Goal: Communication & Community: Answer question/provide support

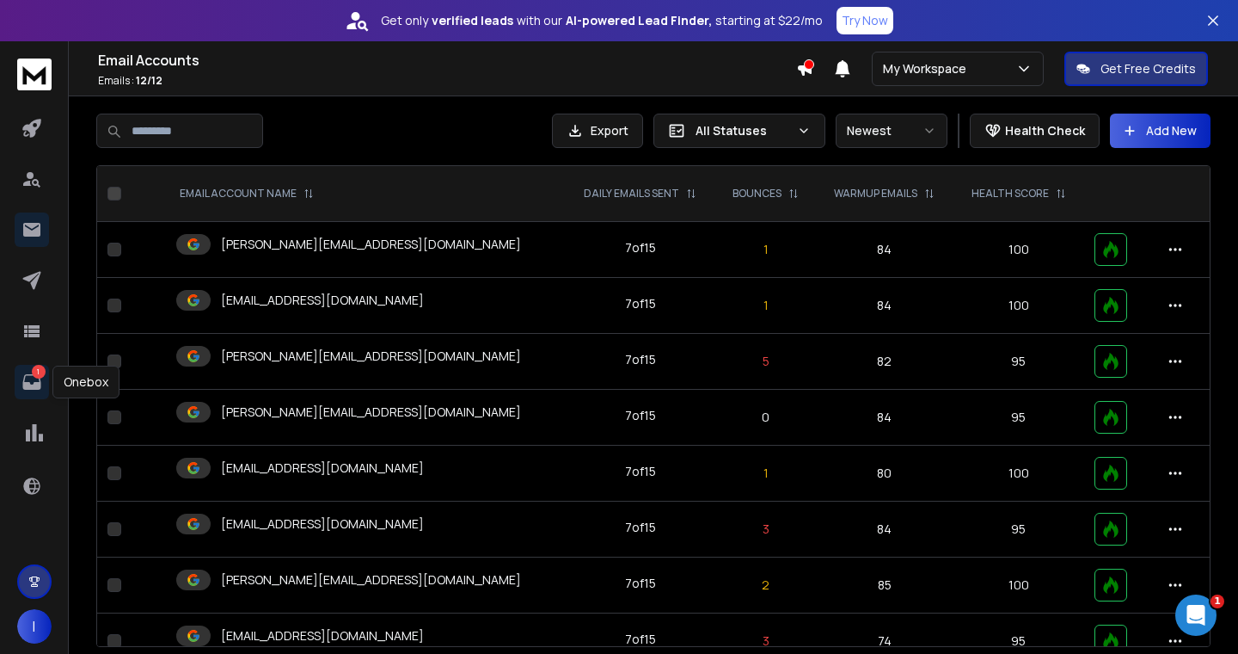
click at [27, 380] on icon at bounding box center [31, 381] width 21 height 21
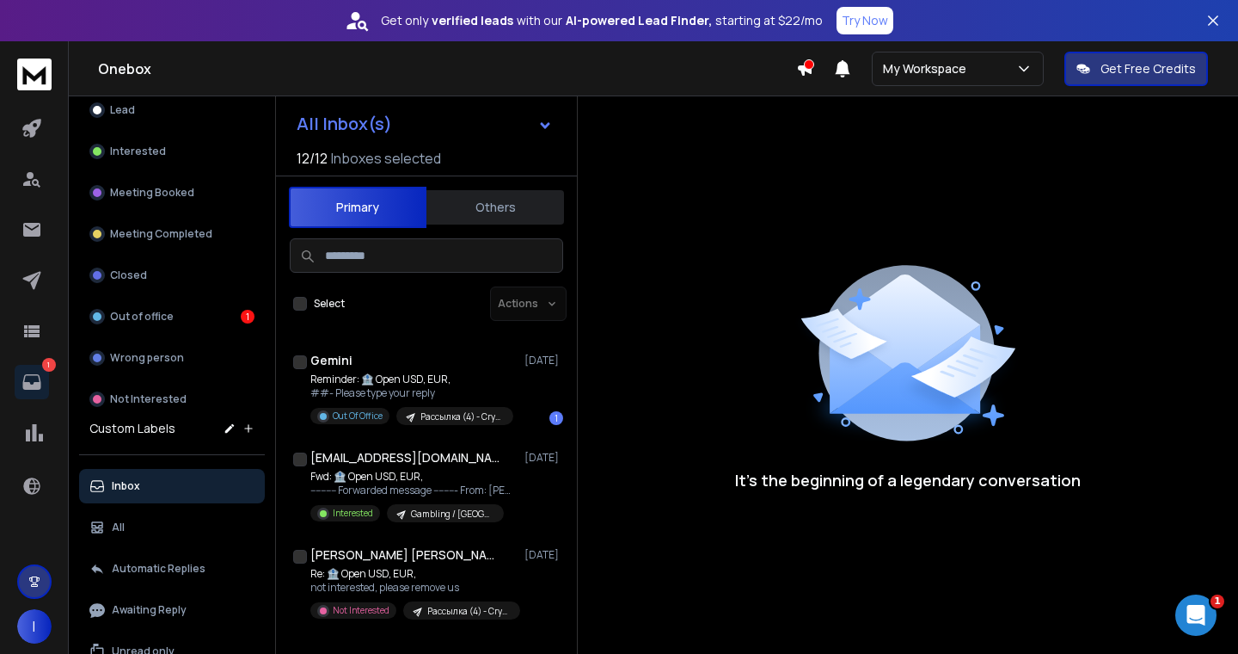
scroll to position [335, 0]
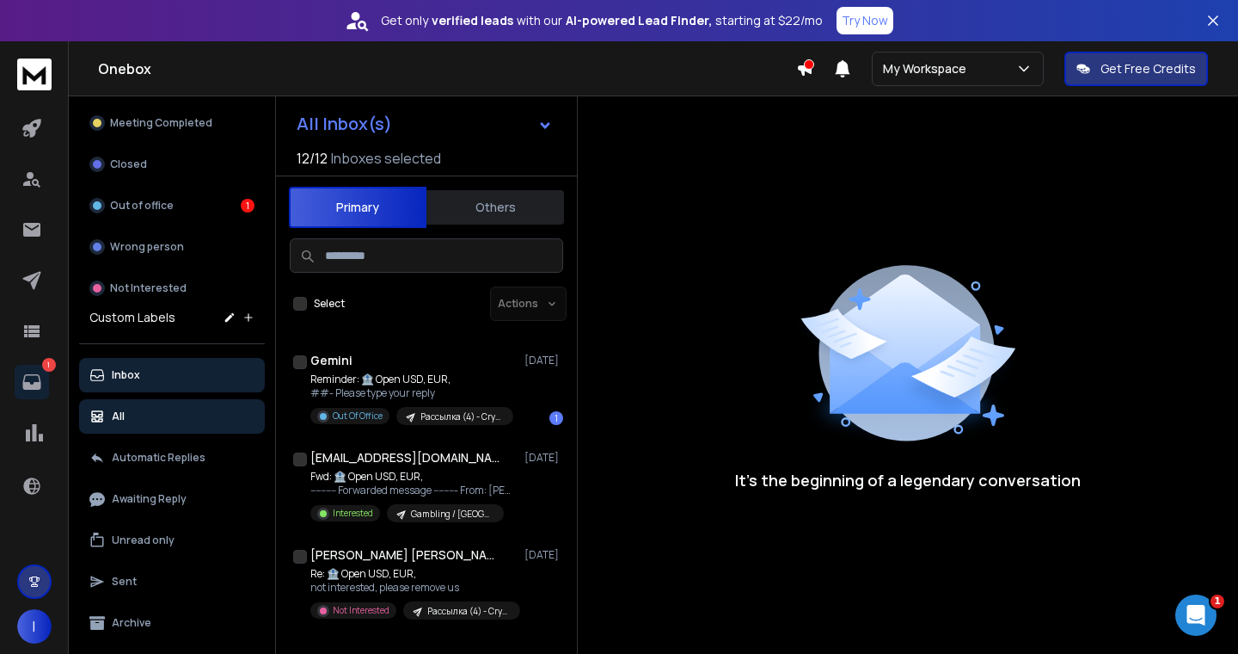
click at [128, 404] on button "All" at bounding box center [172, 416] width 186 height 34
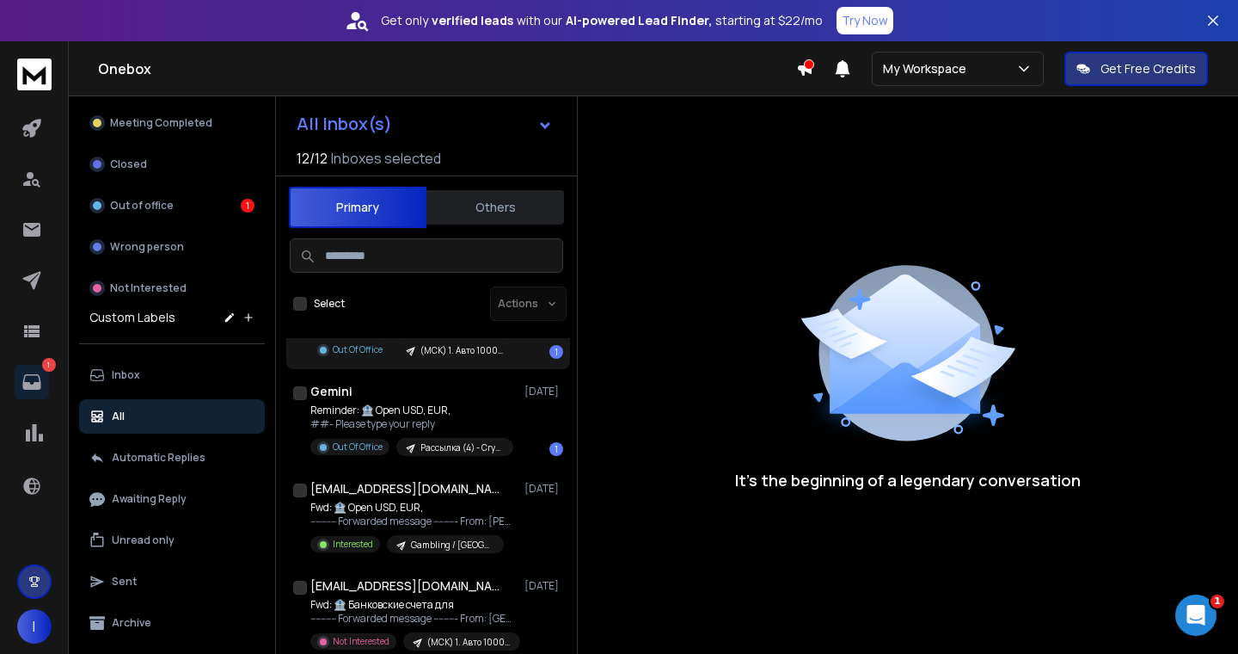
scroll to position [166, 0]
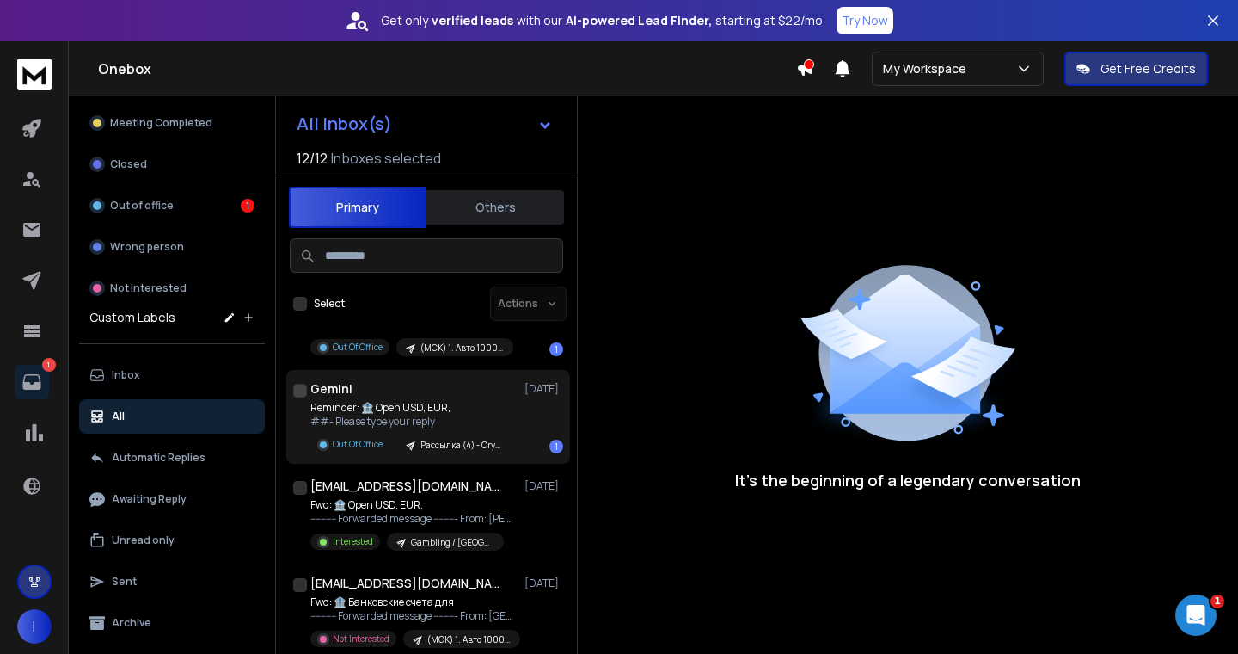
click at [473, 427] on p "##- Please type your reply" at bounding box center [411, 421] width 203 height 14
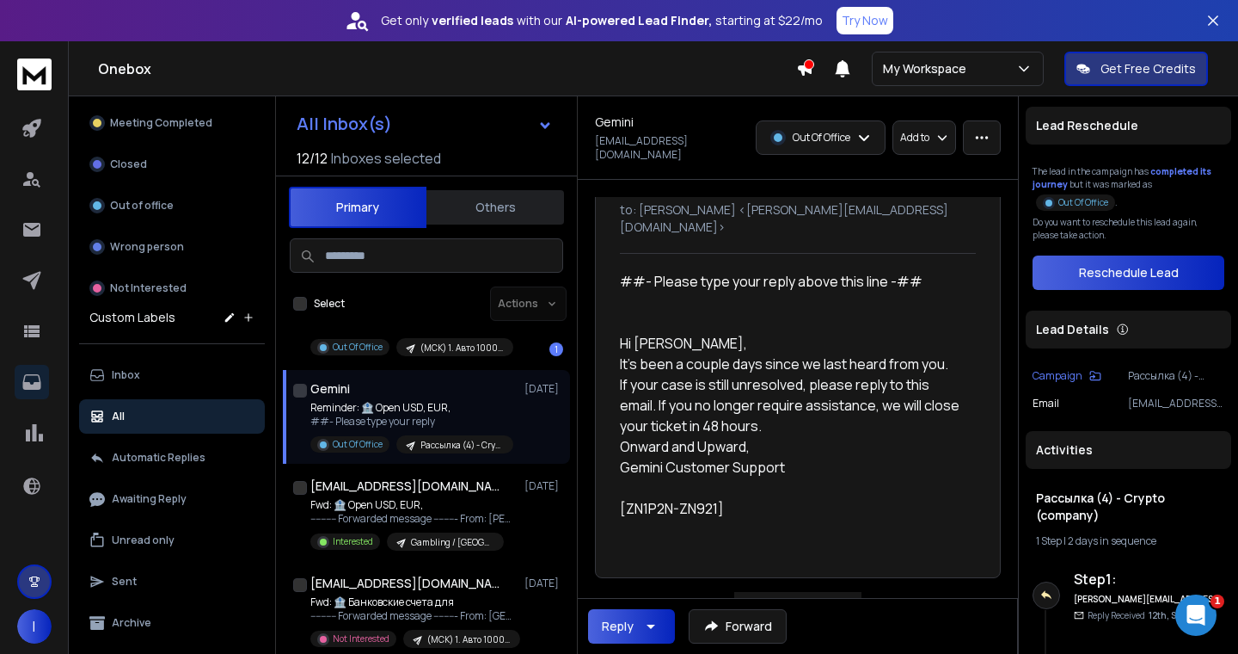
scroll to position [2, 0]
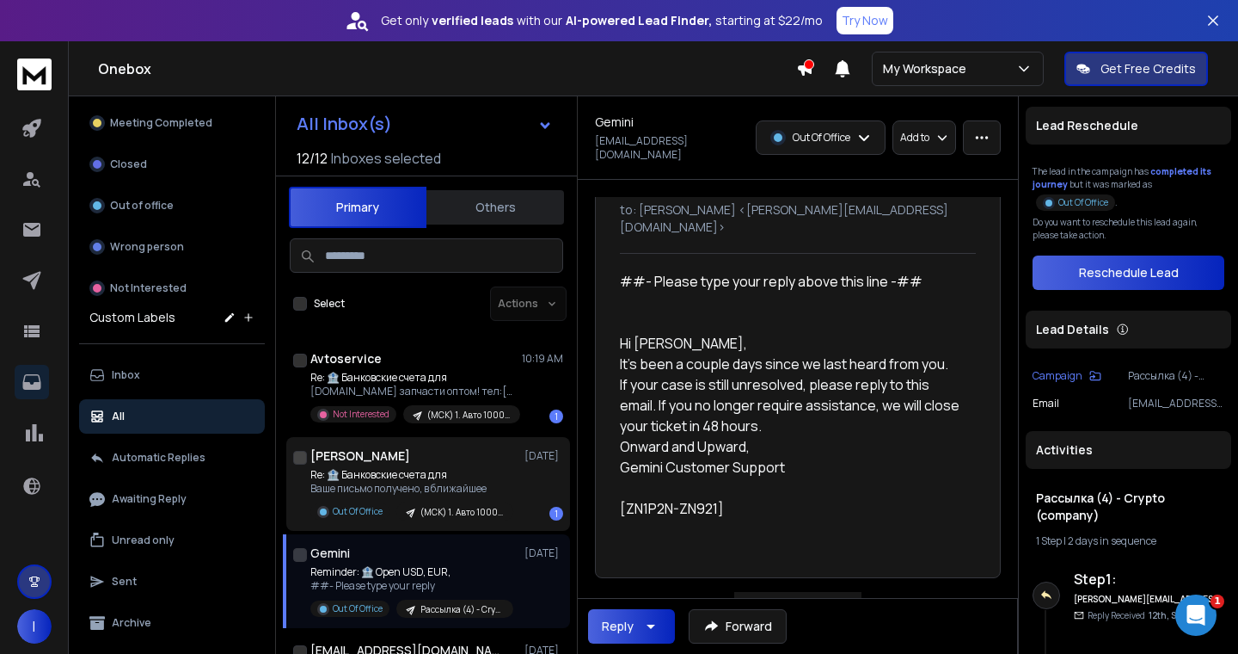
click at [394, 476] on p "Re: 🏦 Банковские счета для" at bounding box center [411, 475] width 203 height 14
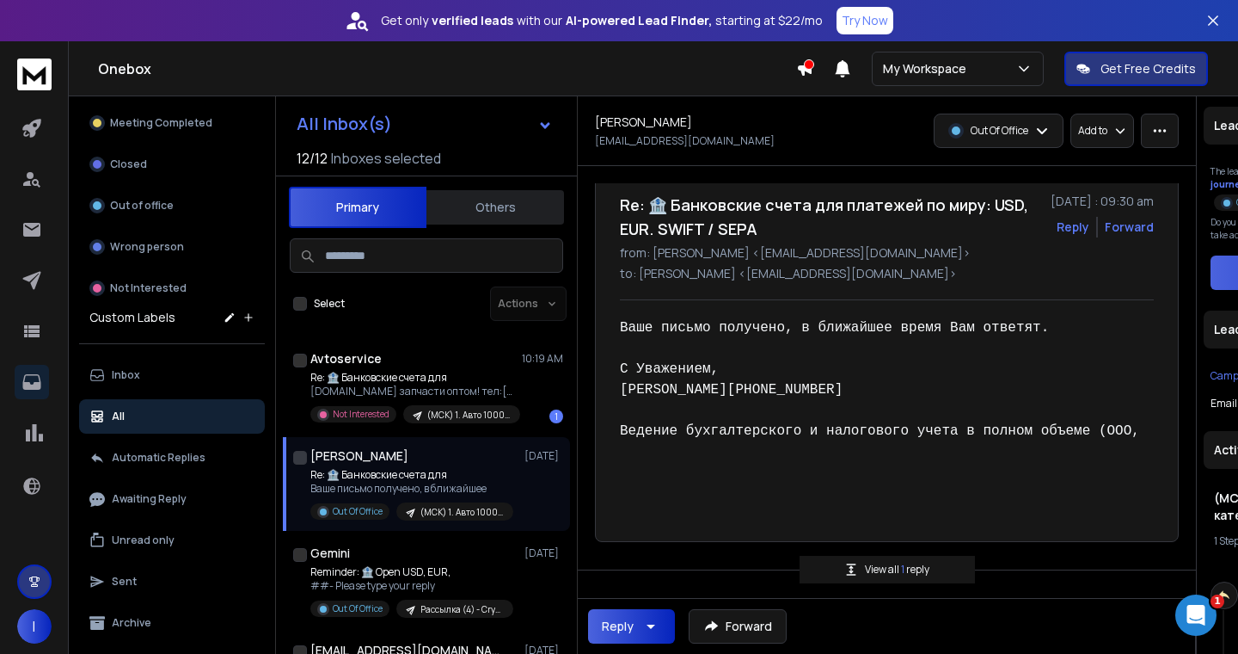
scroll to position [0, 0]
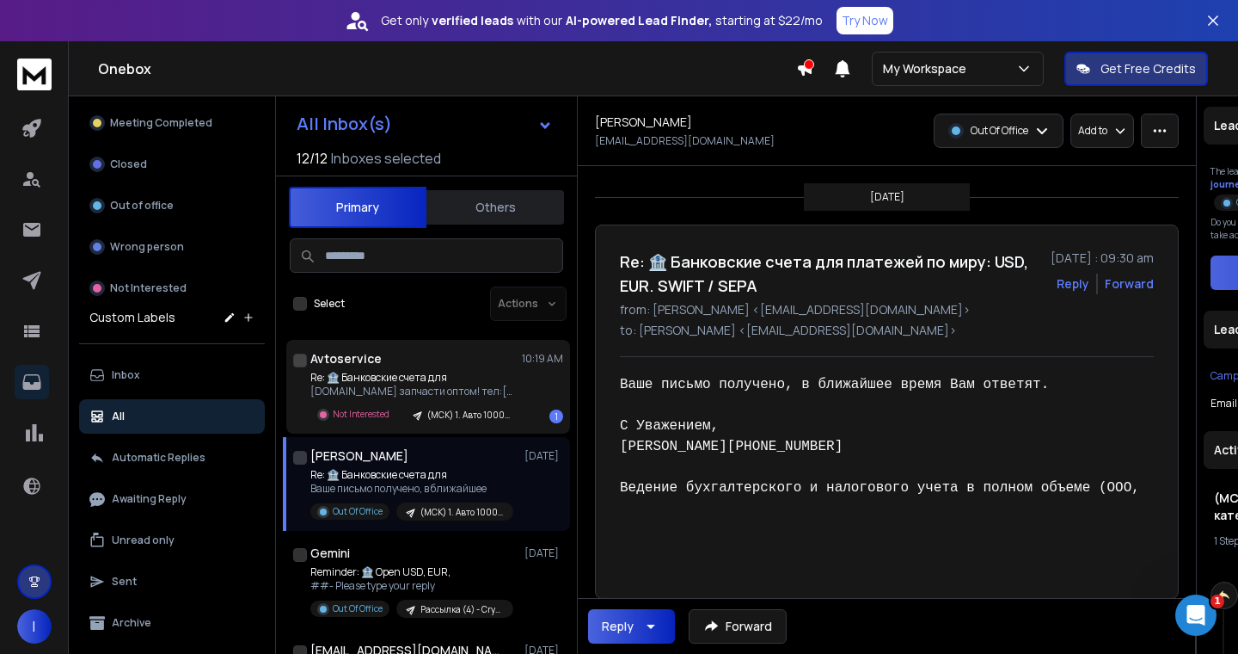
click at [411, 384] on p "[DOMAIN_NAME] запчасти оптом! тел:[PHONE_NUMBER] тел:[PHONE_NUMBER] Запчасти ра…" at bounding box center [413, 391] width 206 height 14
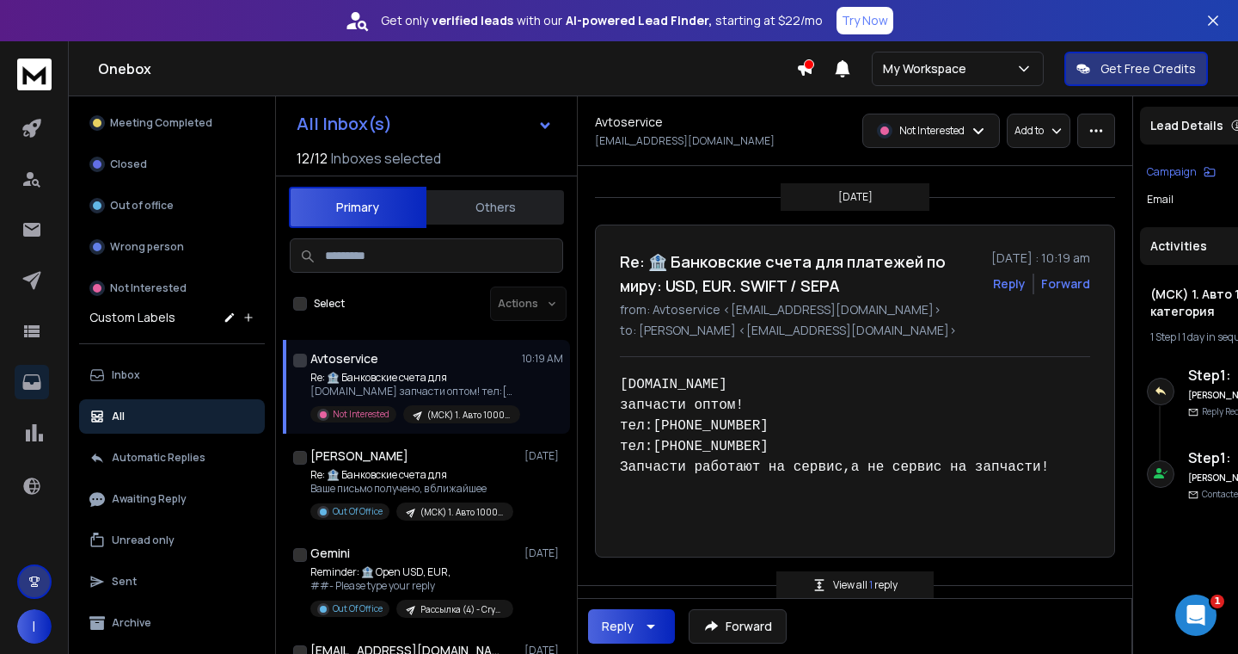
scroll to position [41, 0]
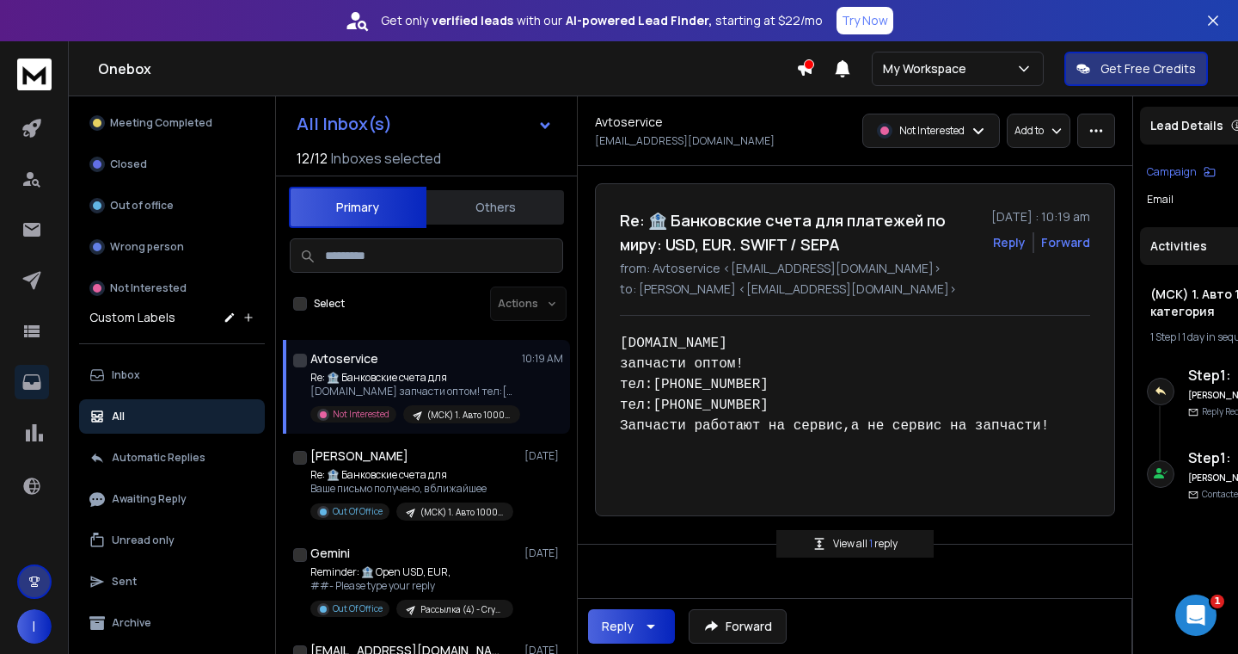
click at [823, 547] on icon at bounding box center [820, 544] width 14 height 14
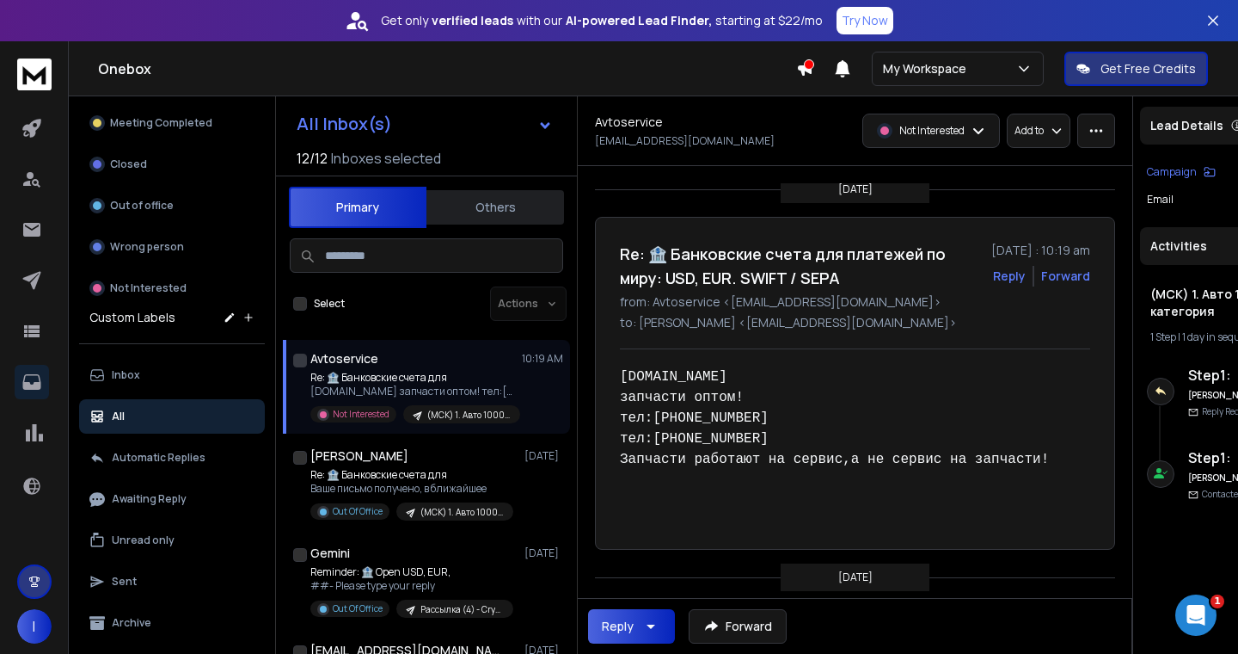
scroll to position [0, 0]
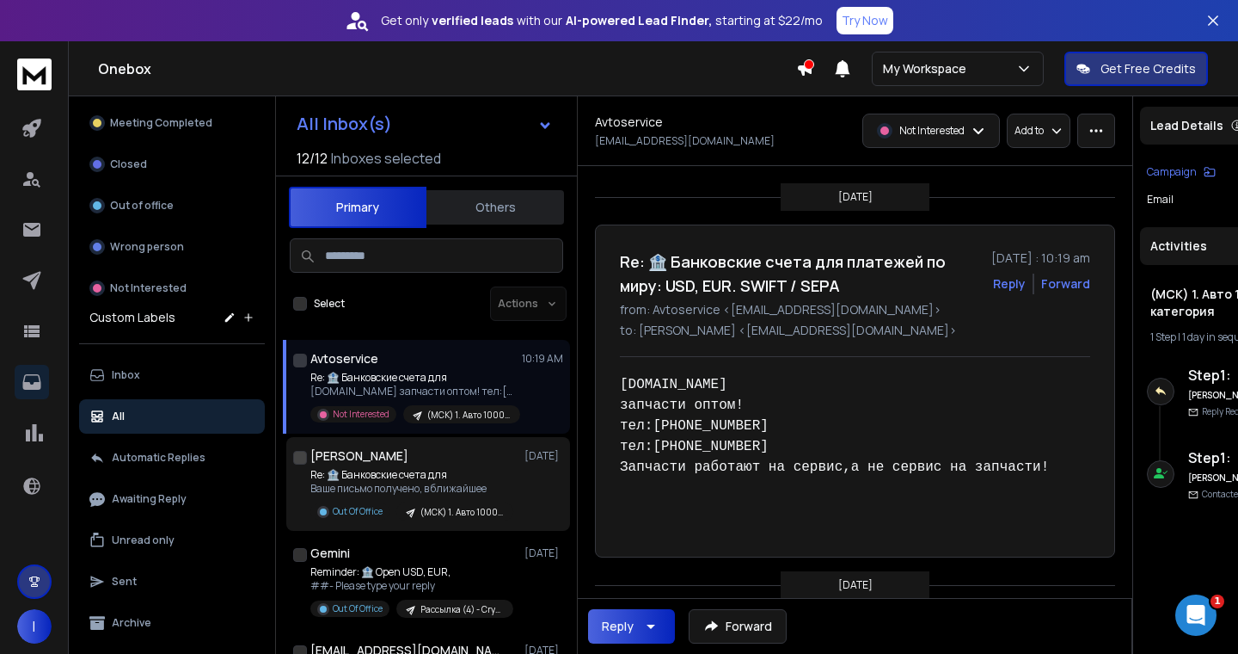
click at [375, 482] on p "Ваше письмо получено, в ближайшее" at bounding box center [411, 489] width 203 height 14
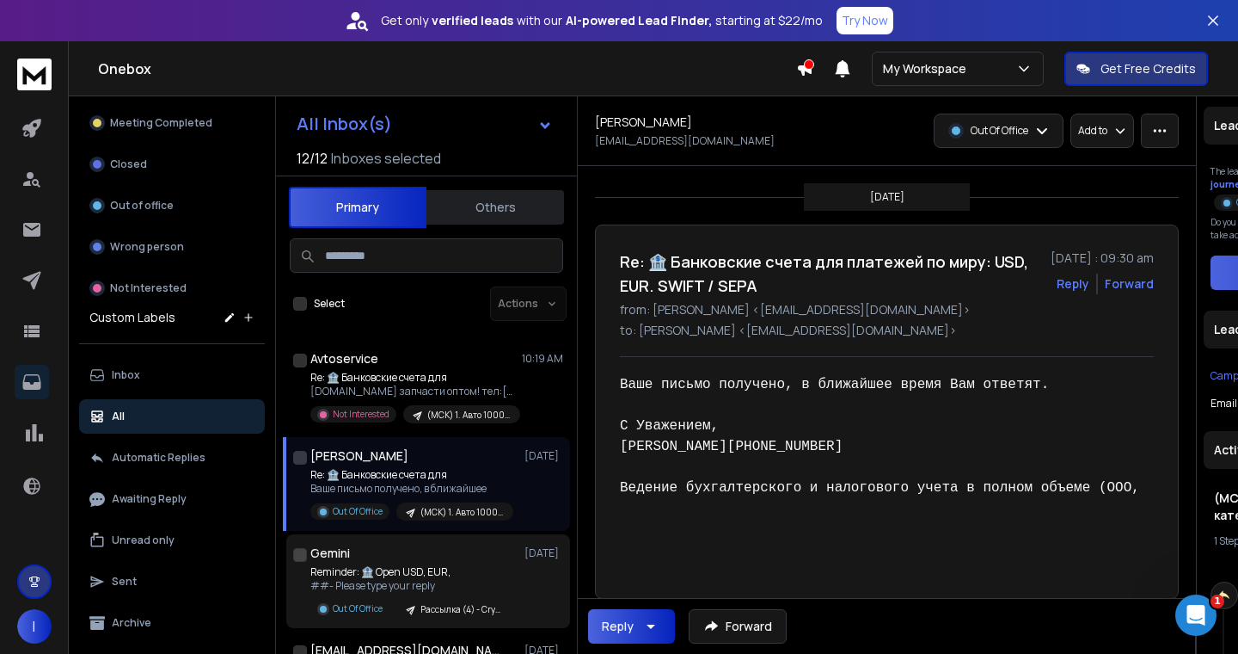
click at [373, 565] on p "Reminder: 🏦 Open USD, EUR," at bounding box center [411, 572] width 203 height 14
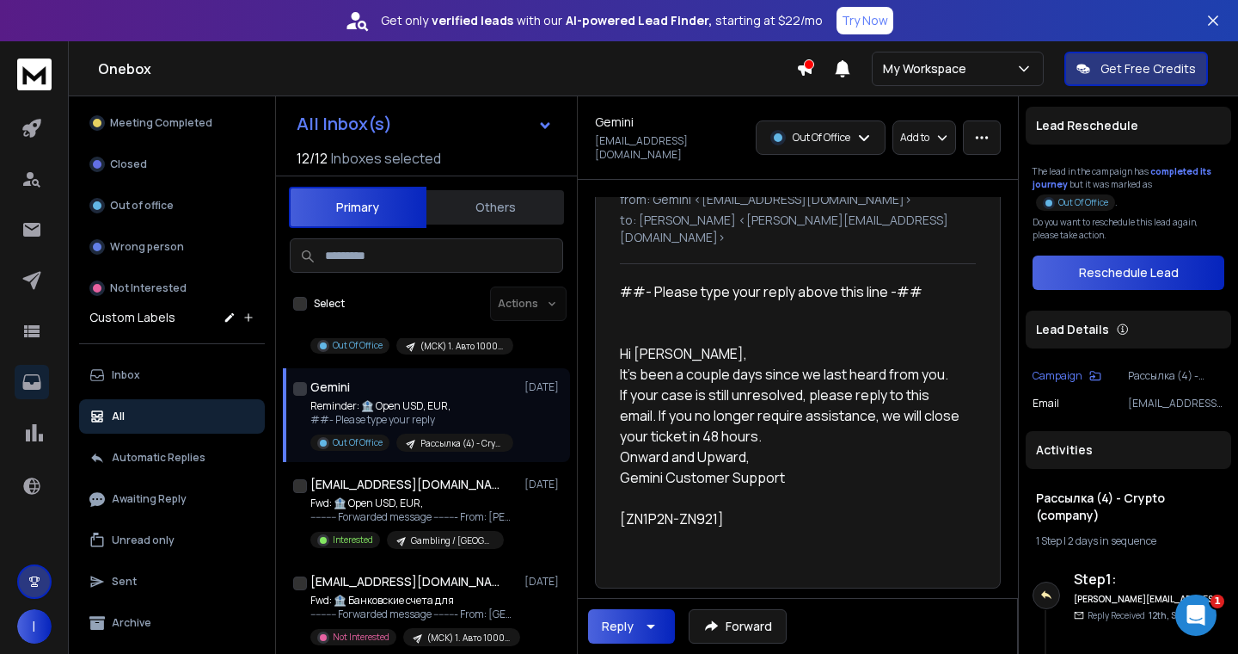
scroll to position [175, 0]
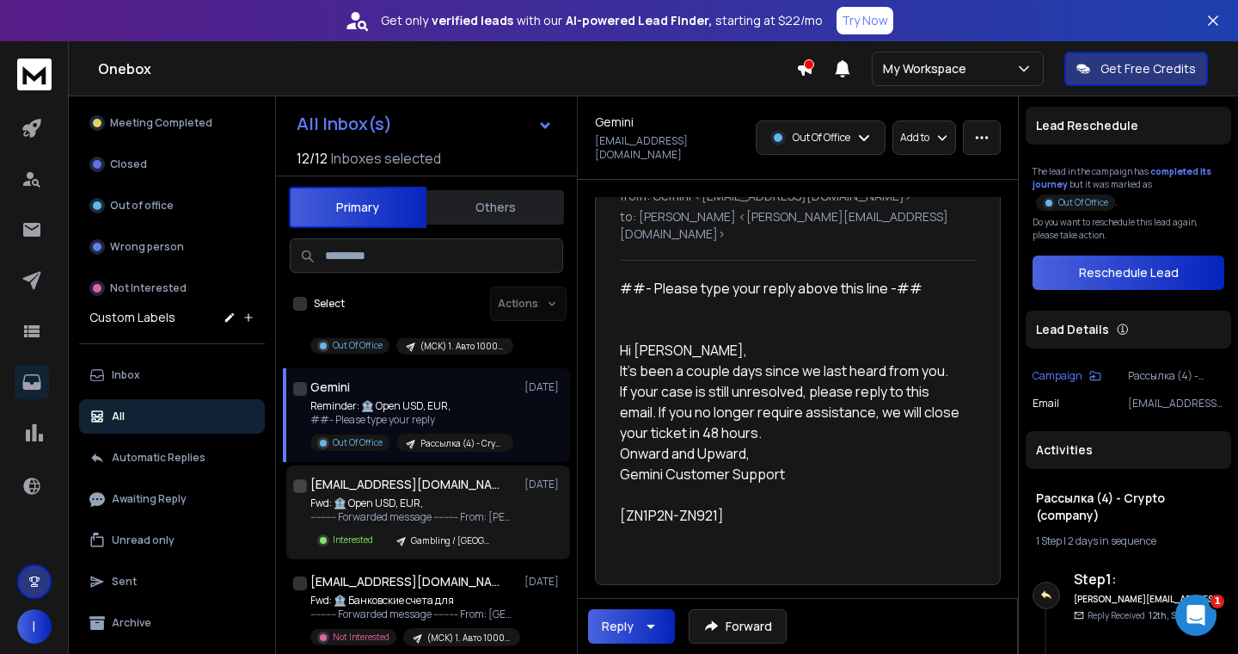
click at [430, 516] on p "---------- Forwarded message --------- From: [PERSON_NAME]" at bounding box center [413, 517] width 206 height 14
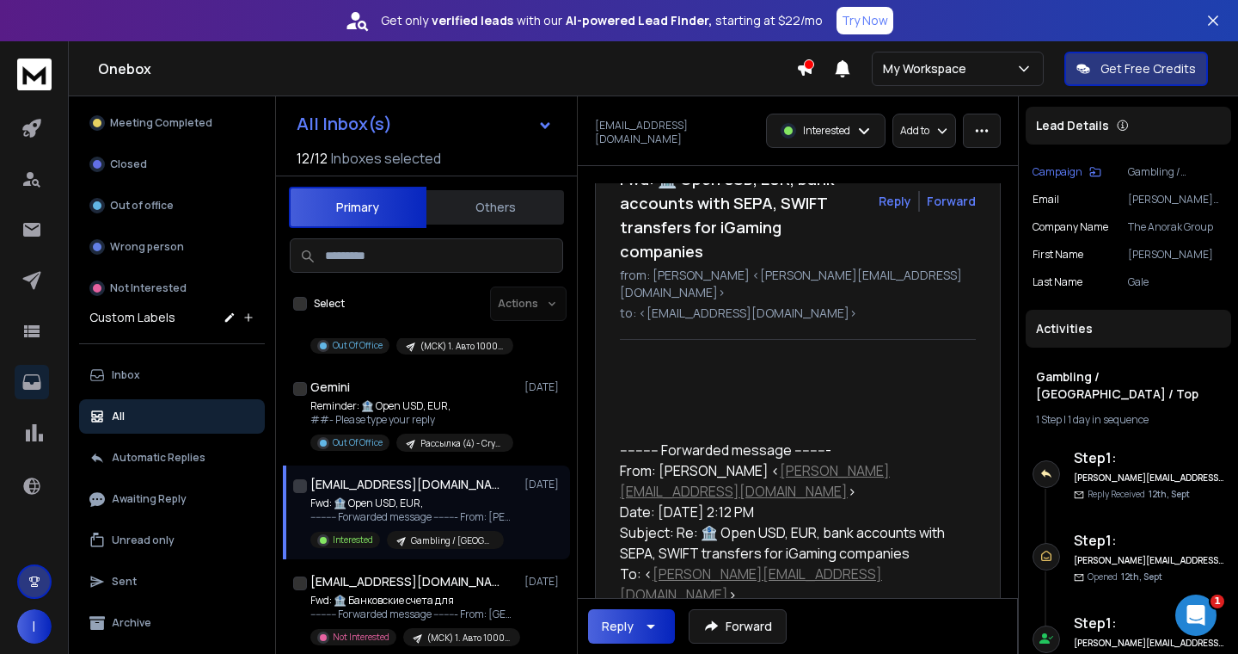
scroll to position [0, 0]
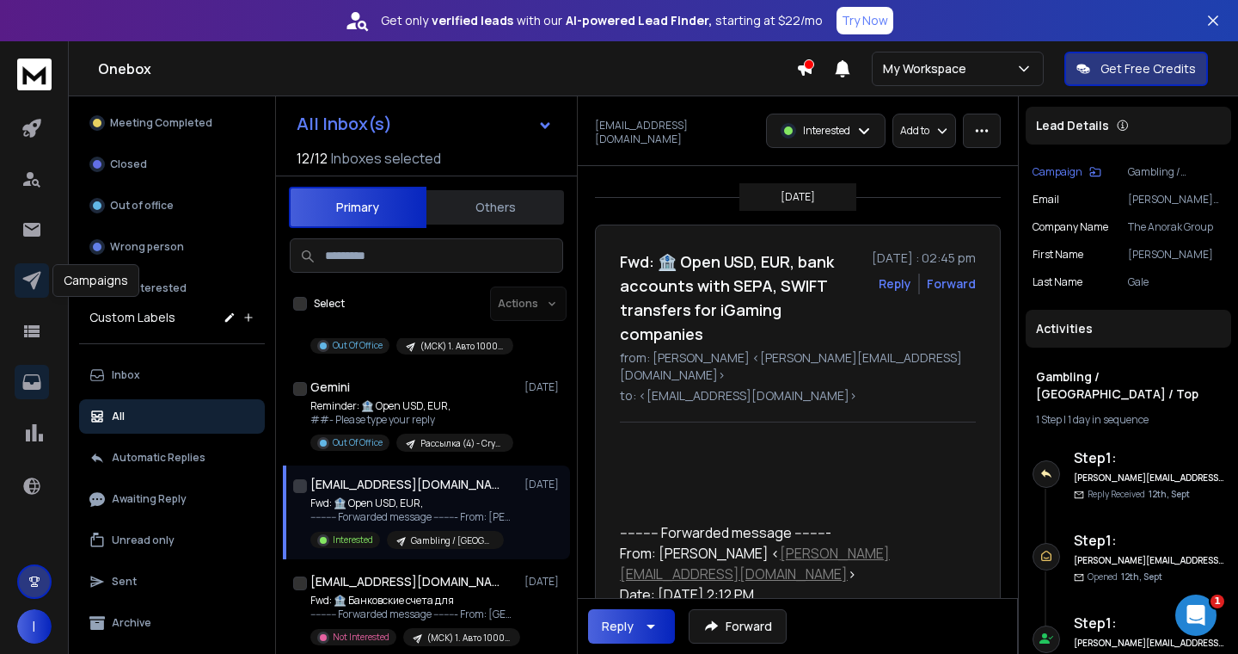
click at [32, 279] on icon at bounding box center [31, 280] width 21 height 21
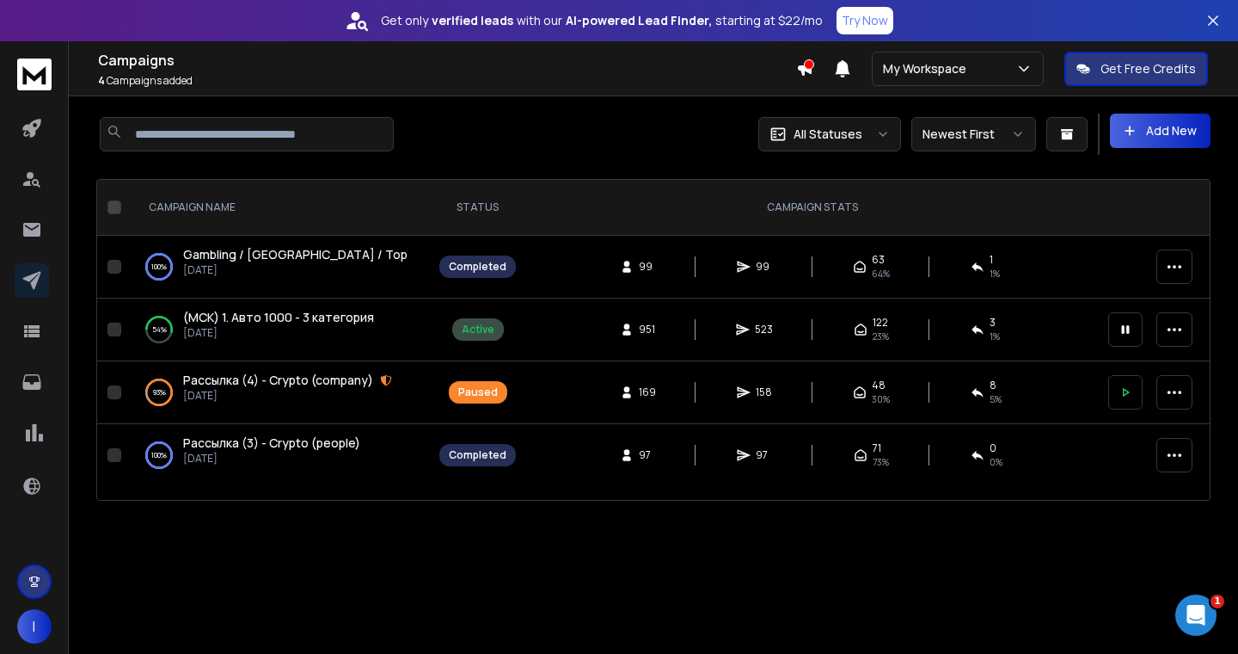
click at [1126, 327] on icon at bounding box center [1126, 329] width 8 height 9
